Goal: Task Accomplishment & Management: Manage account settings

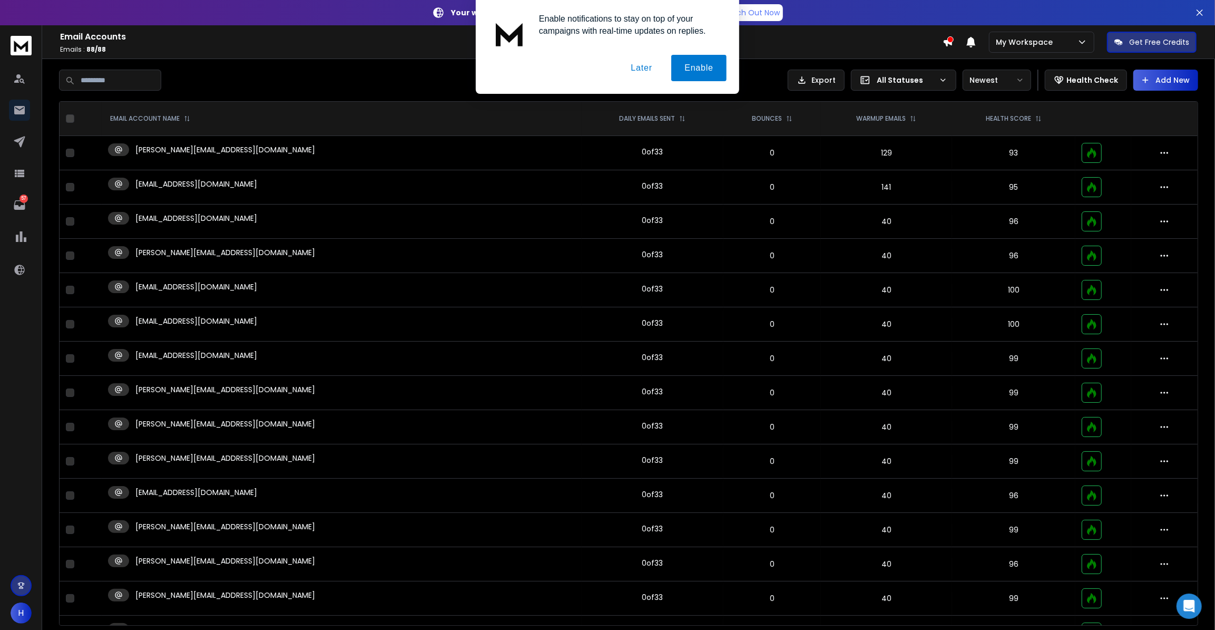
click at [202, 258] on td "[PERSON_NAME][EMAIL_ADDRESS][DOMAIN_NAME]" at bounding box center [342, 256] width 480 height 34
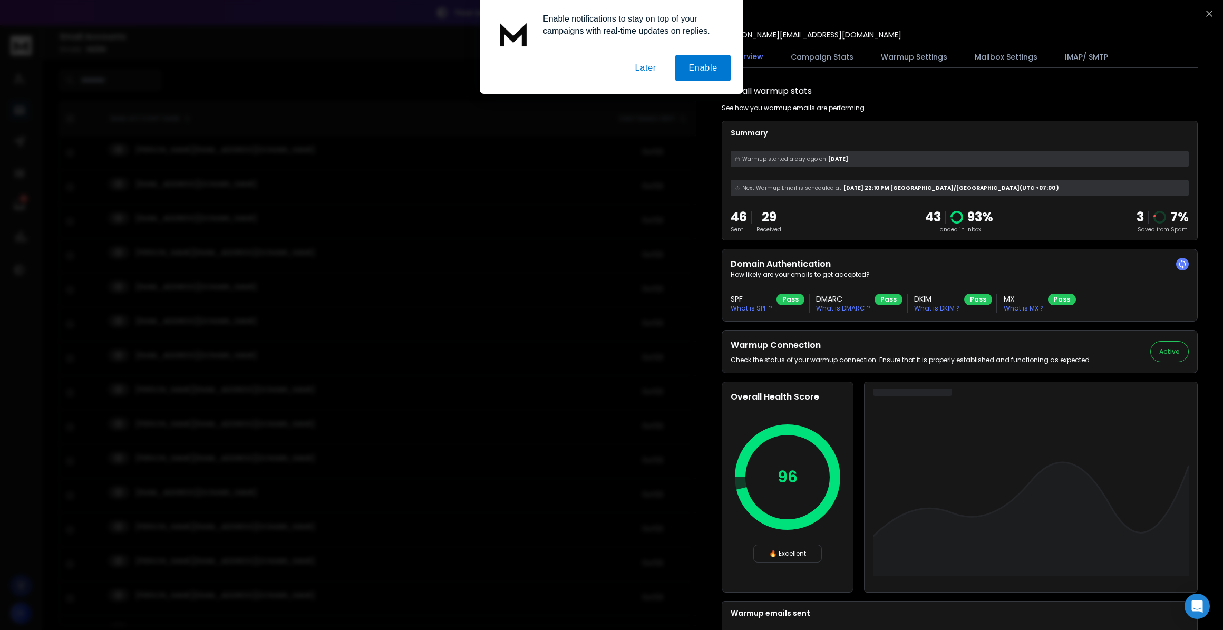
click at [1206, 11] on div "Enable notifications to stay on top of your campaigns with real-time updates on…" at bounding box center [611, 47] width 1223 height 94
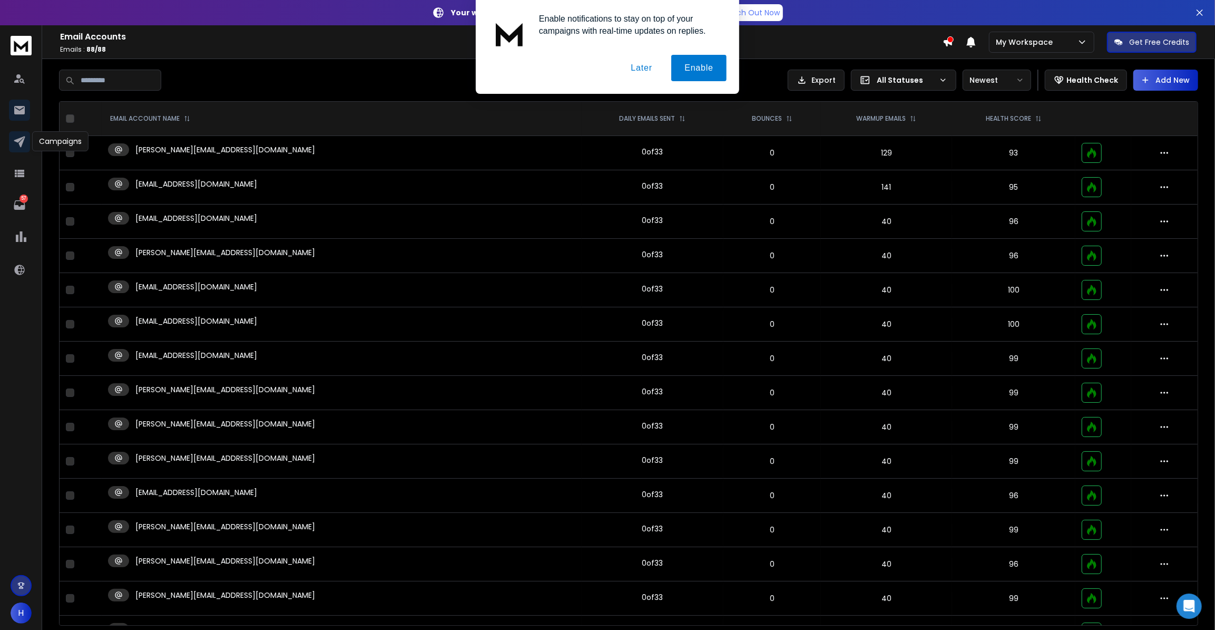
click at [19, 137] on icon at bounding box center [19, 141] width 11 height 11
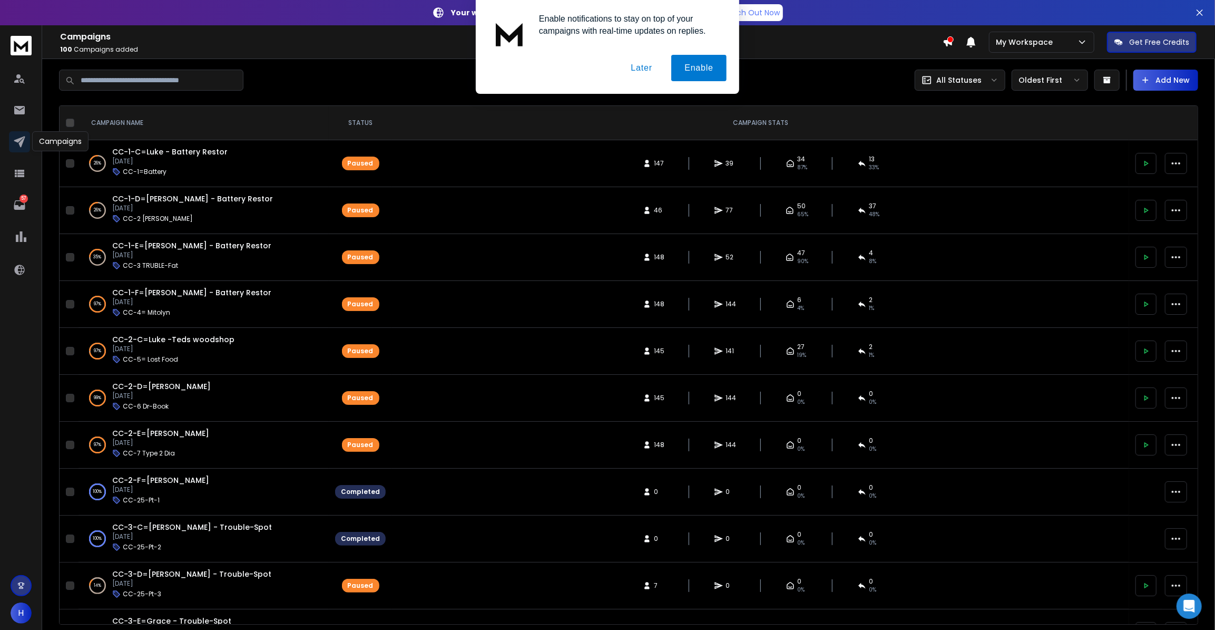
click at [21, 142] on icon at bounding box center [19, 141] width 11 height 11
click at [15, 107] on icon at bounding box center [19, 110] width 11 height 8
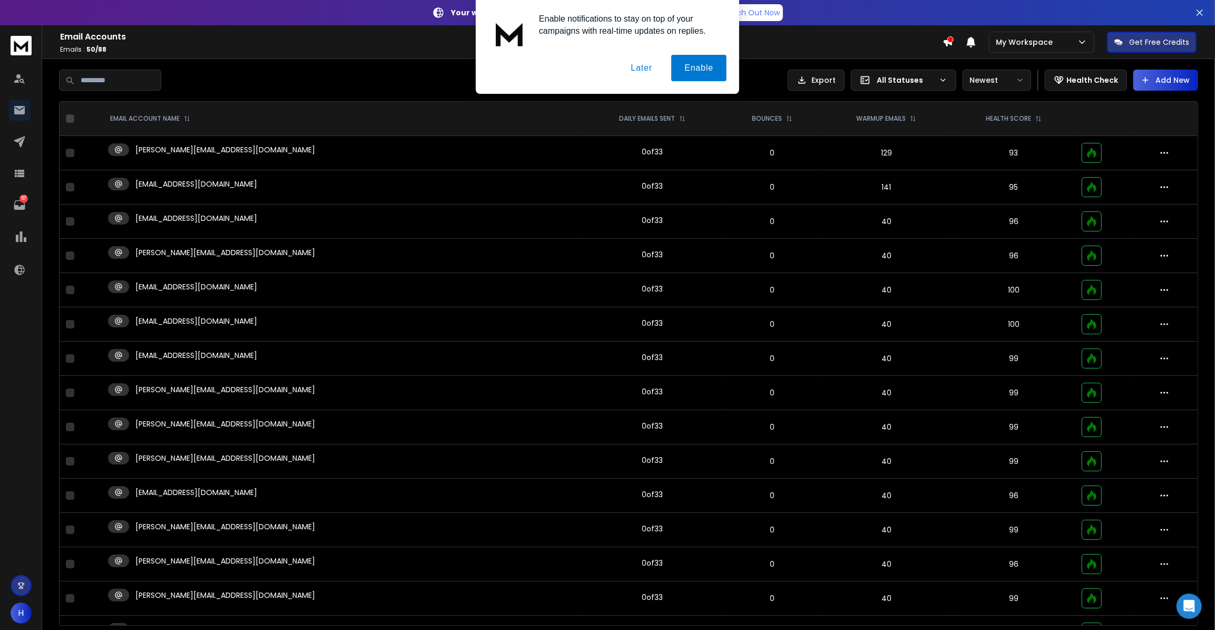
click at [168, 148] on p "[PERSON_NAME][EMAIL_ADDRESS][DOMAIN_NAME]" at bounding box center [225, 149] width 180 height 11
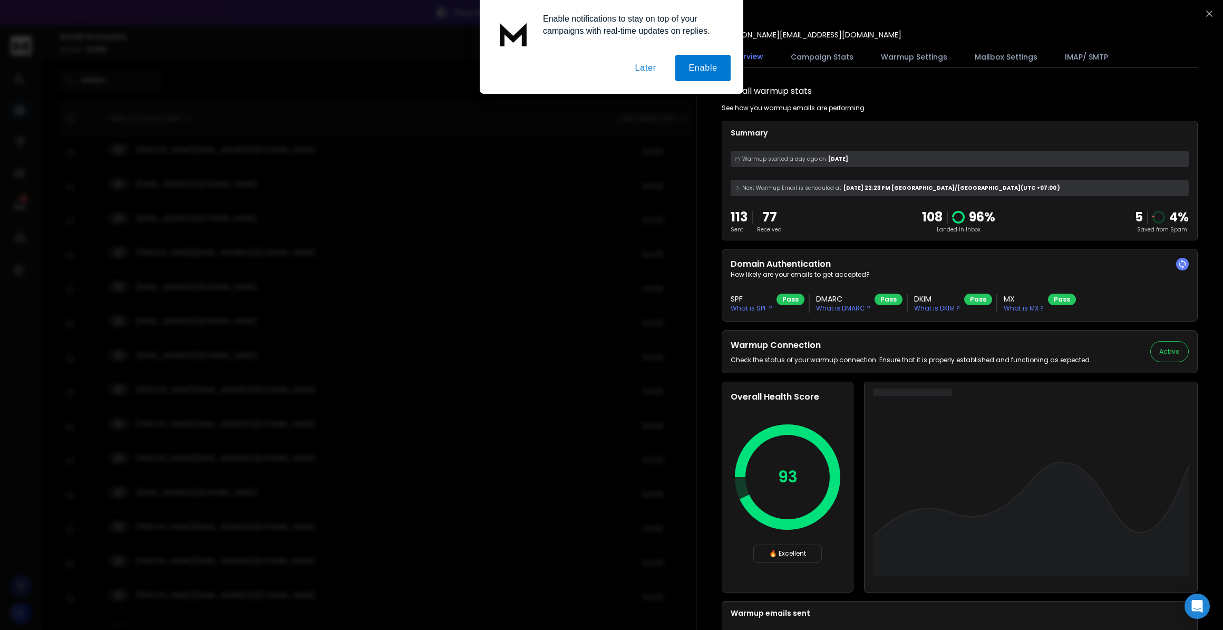
click at [1206, 11] on div "Enable notifications to stay on top of your campaigns with real-time updates on…" at bounding box center [611, 47] width 1223 height 94
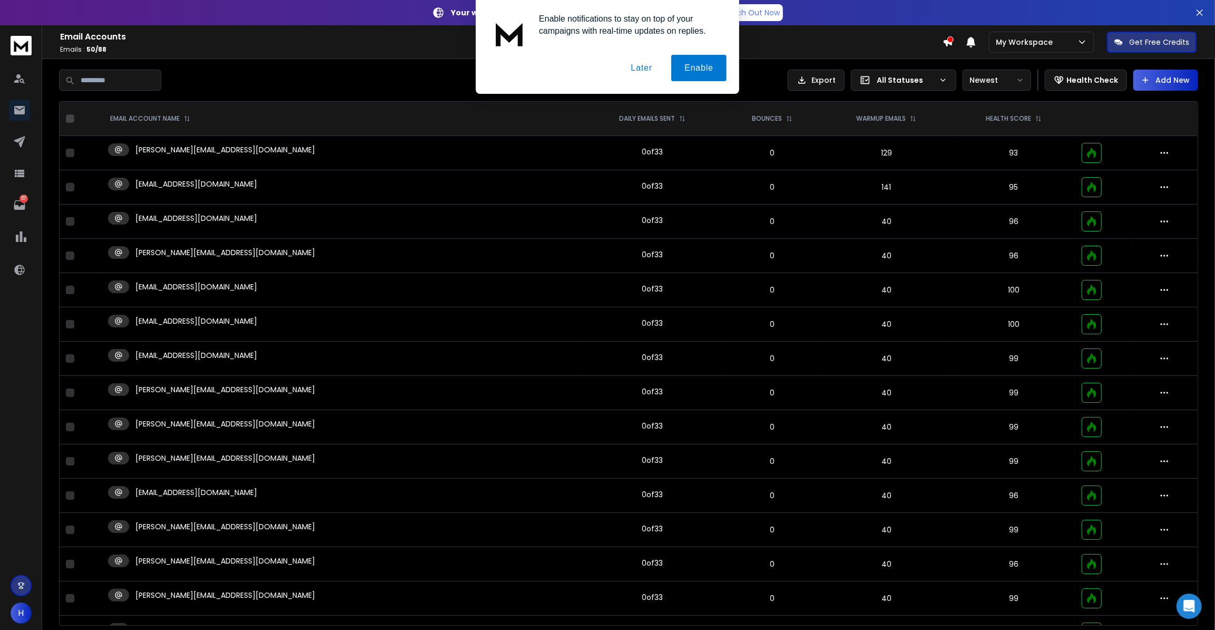
click at [838, 11] on div "Enable notifications to stay on top of your campaigns with real-time updates on…" at bounding box center [607, 47] width 1215 height 94
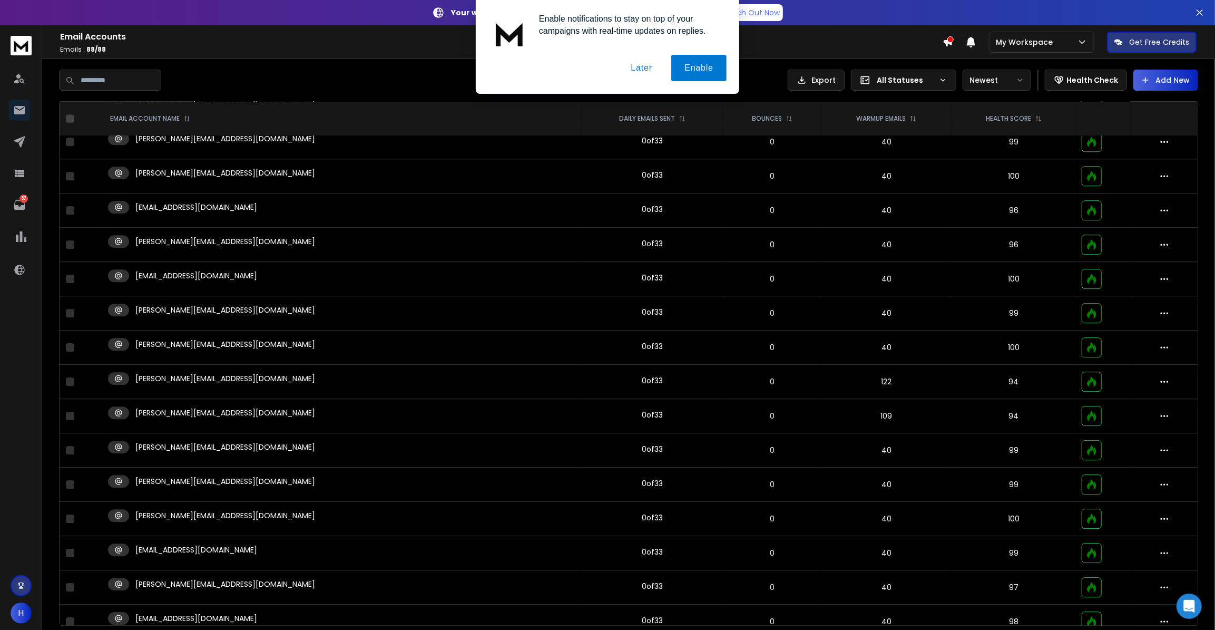
scroll to position [2526, 0]
